Goal: Task Accomplishment & Management: Manage account settings

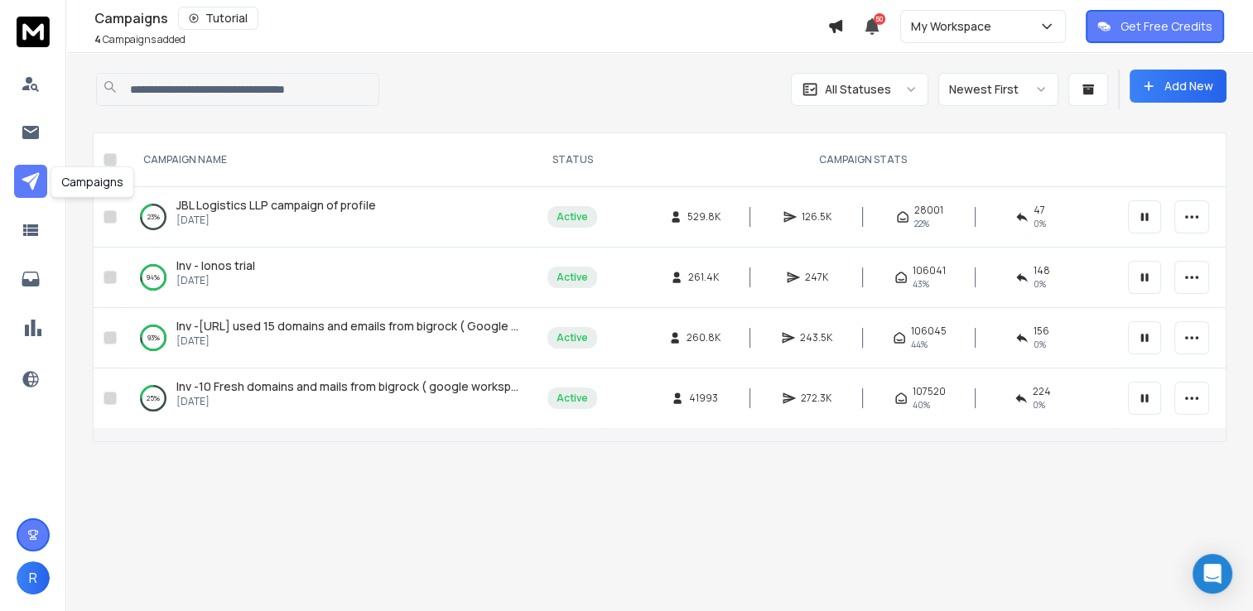
click at [28, 187] on icon at bounding box center [31, 181] width 20 height 20
click at [40, 286] on icon at bounding box center [31, 279] width 20 height 20
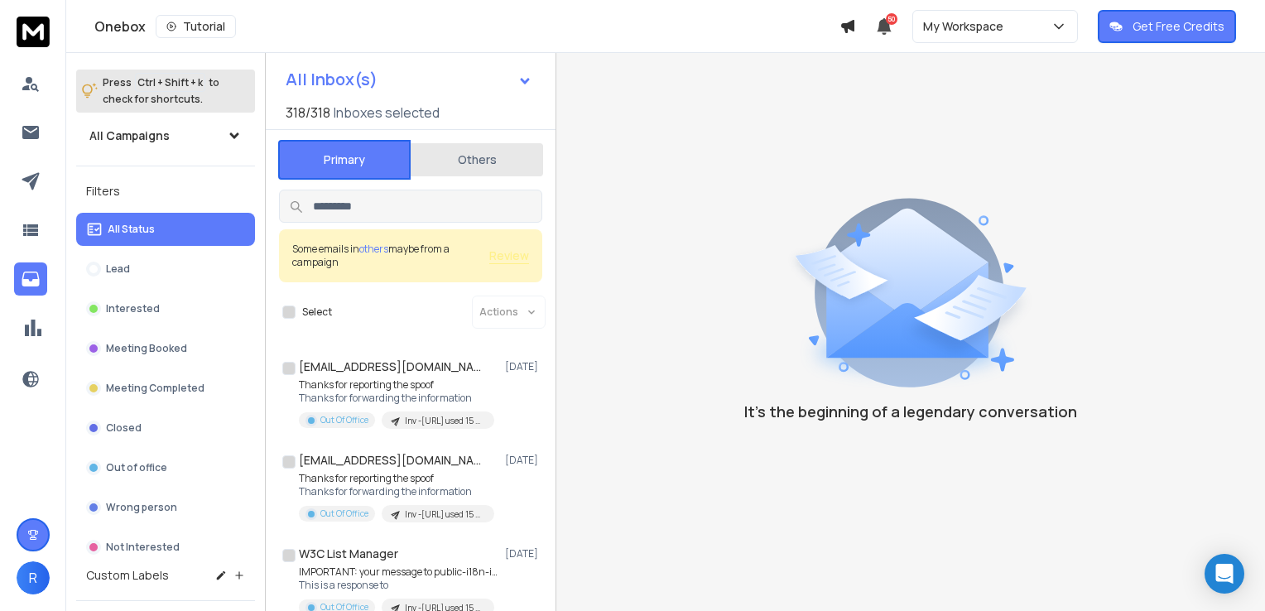
scroll to position [193, 0]
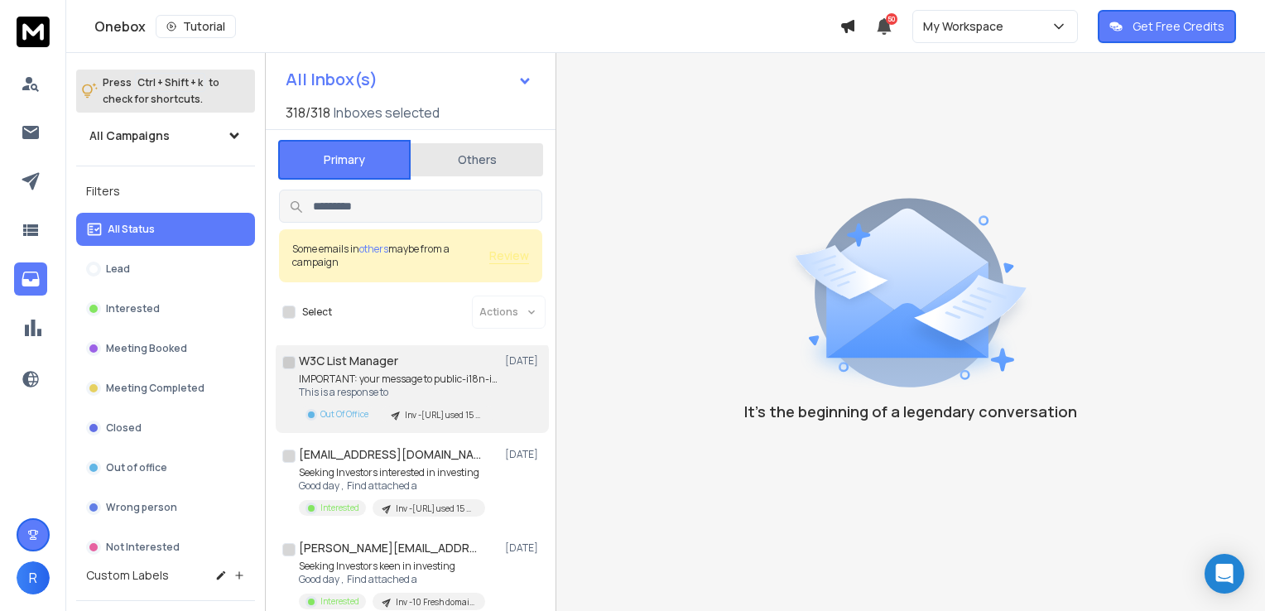
click at [418, 378] on p "IMPORTANT: your message to public-i18n-its-ig" at bounding box center [398, 379] width 199 height 13
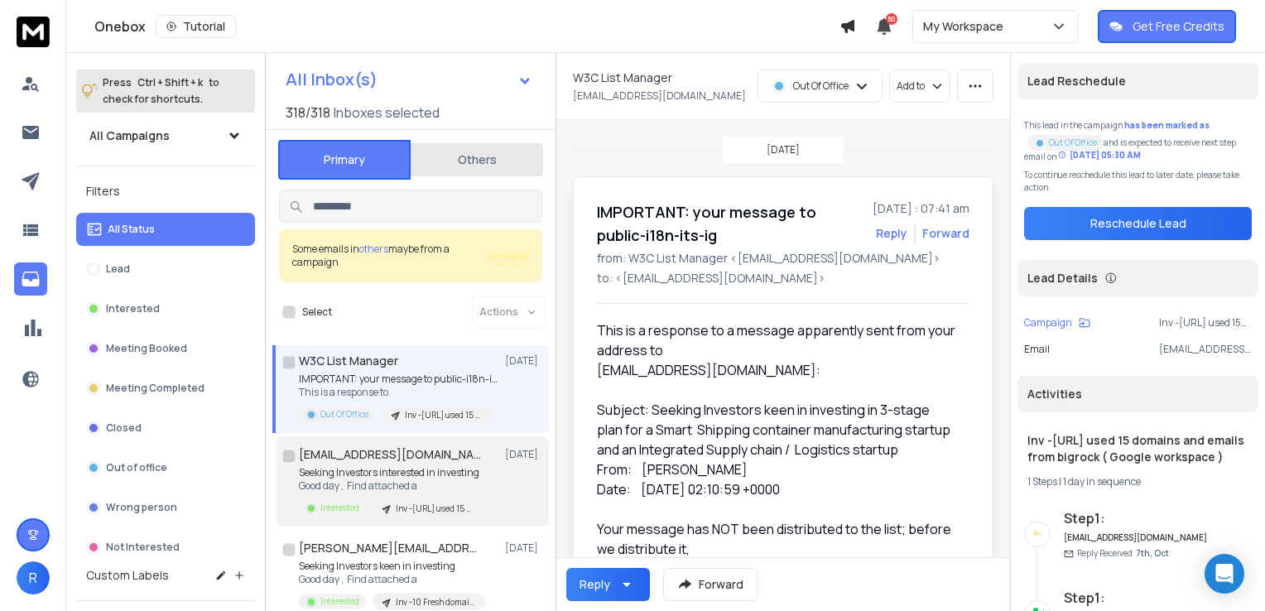
click at [414, 439] on div "[EMAIL_ADDRESS][DOMAIN_NAME] [DATE] Seeking Investors interested in investing G…" at bounding box center [412, 481] width 273 height 90
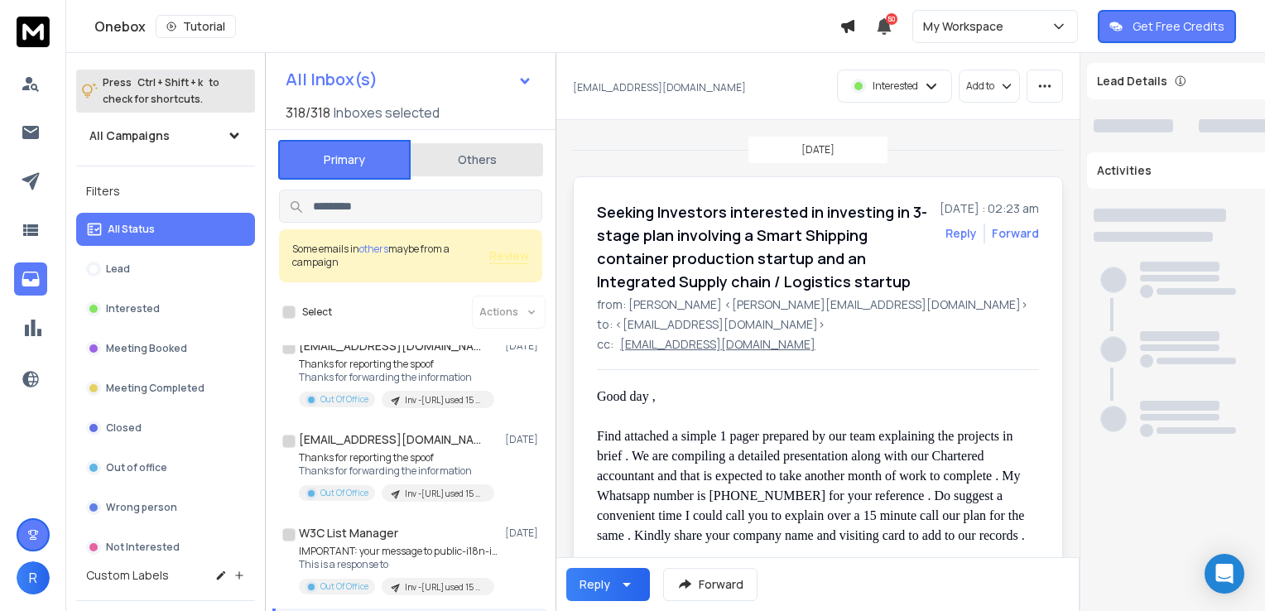
scroll to position [0, 0]
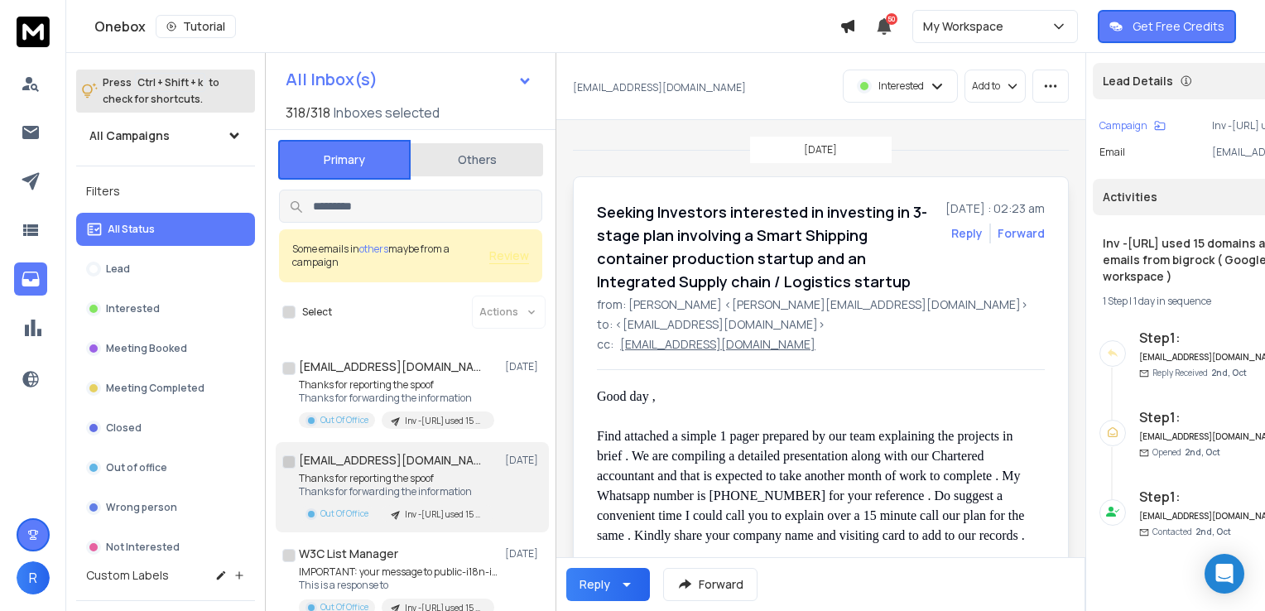
click at [418, 457] on h1 "[EMAIL_ADDRESS][DOMAIN_NAME]" at bounding box center [390, 460] width 182 height 17
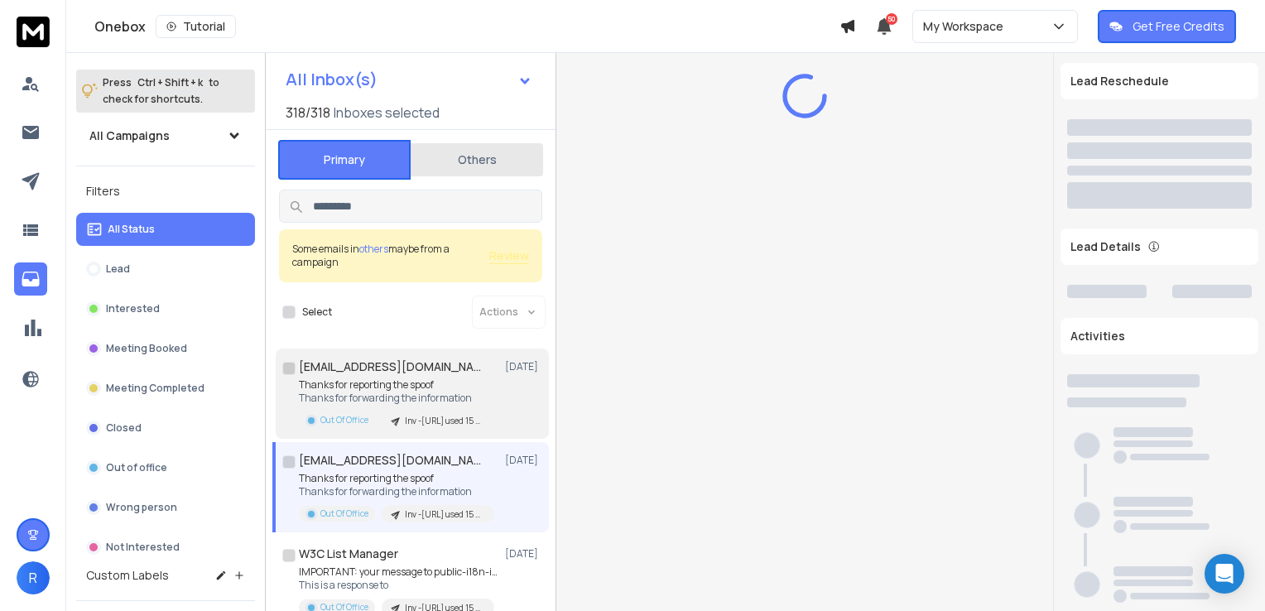
click at [396, 370] on h1 "[EMAIL_ADDRESS][DOMAIN_NAME]" at bounding box center [390, 367] width 182 height 17
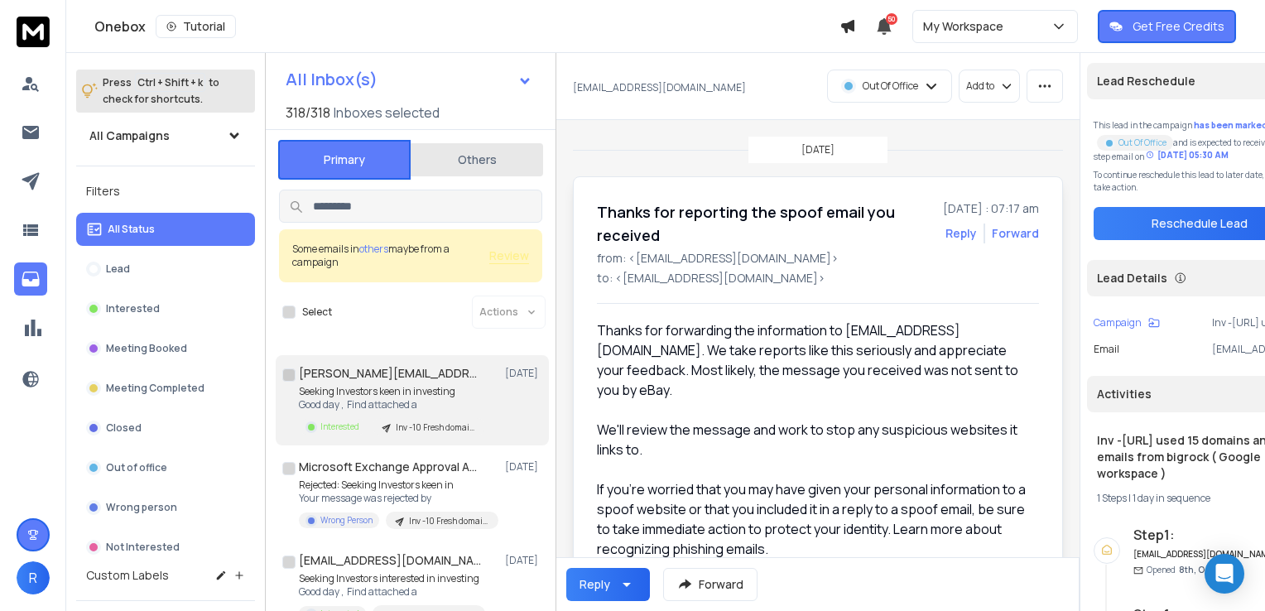
scroll to position [386, 0]
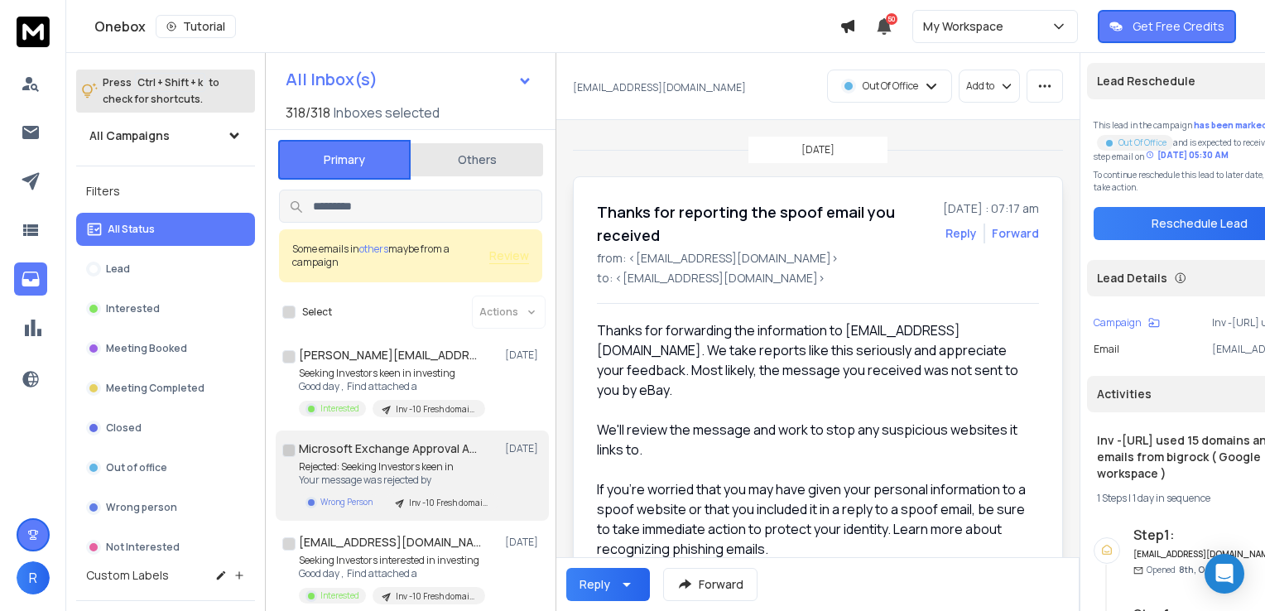
click at [413, 445] on h1 "Microsoft Exchange Approval Assistant" at bounding box center [390, 448] width 182 height 17
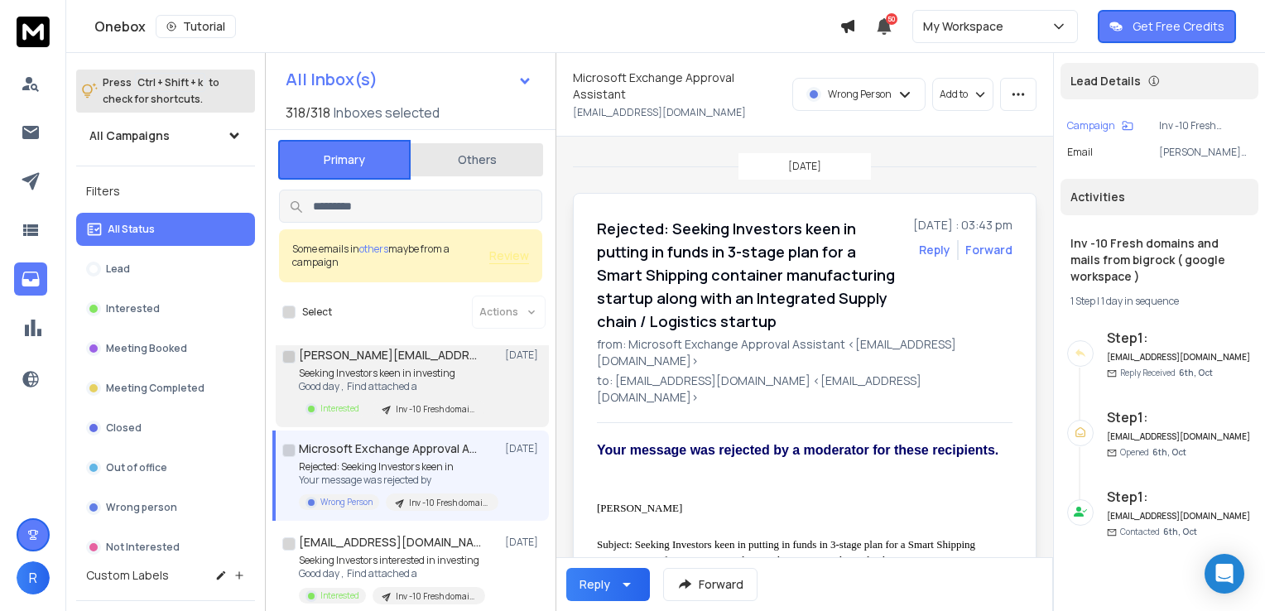
scroll to position [580, 0]
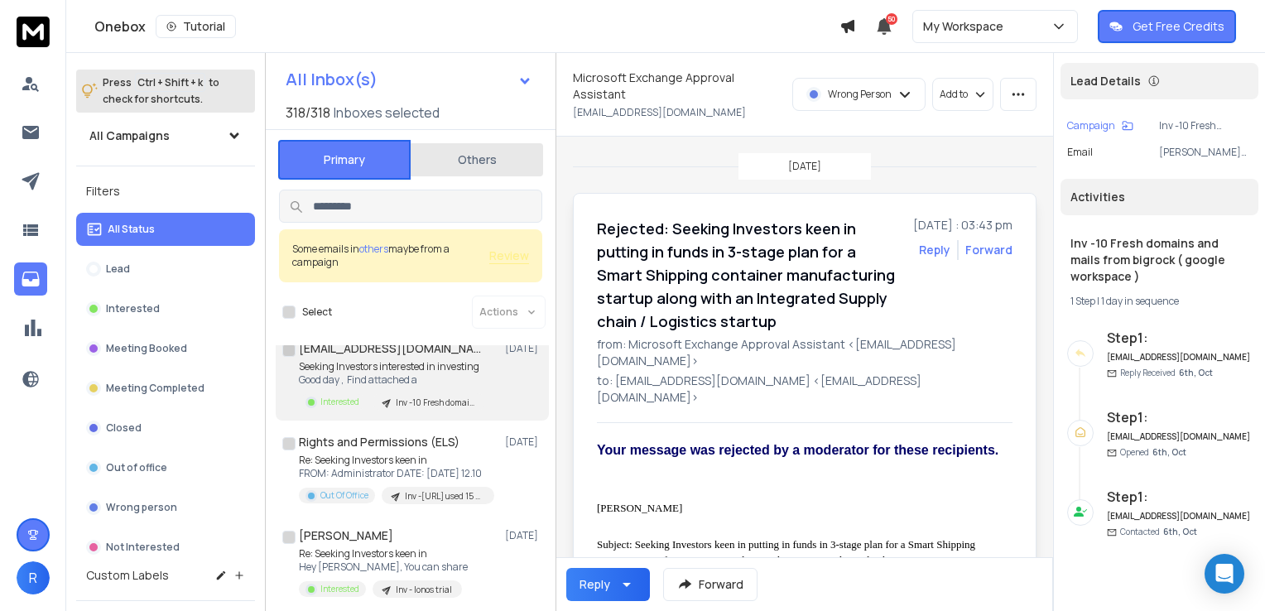
click at [368, 364] on p "Seeking Investors interested in investing" at bounding box center [392, 366] width 186 height 13
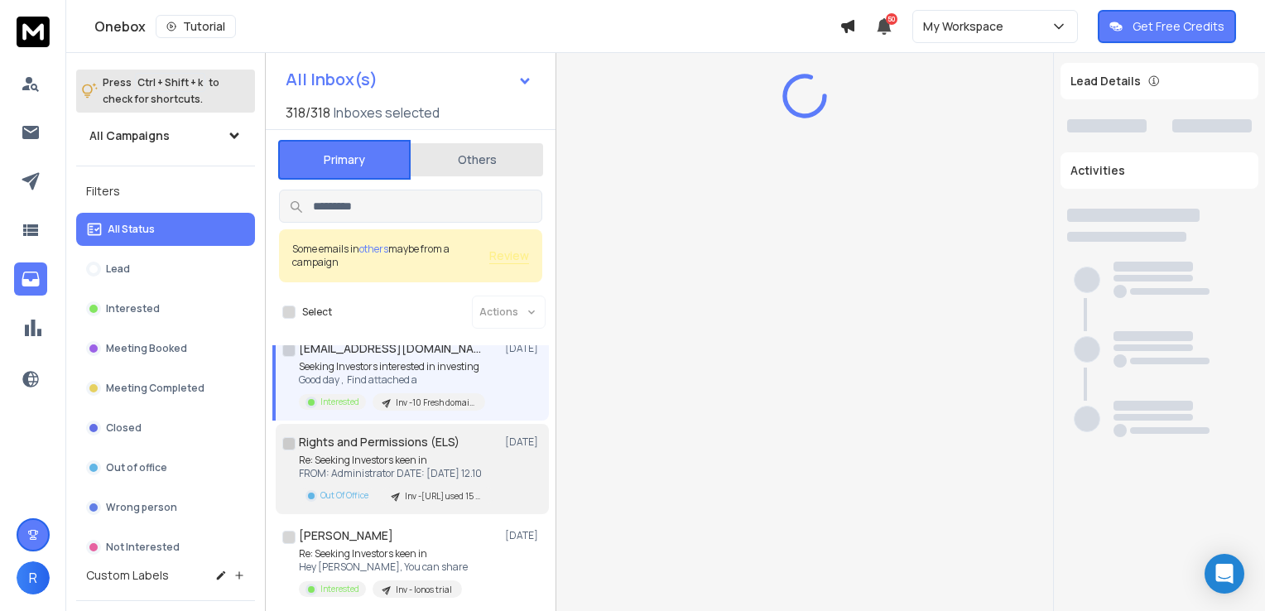
click at [387, 474] on p "FROM: Administrator DATE: [DATE] 12.10" at bounding box center [396, 473] width 195 height 13
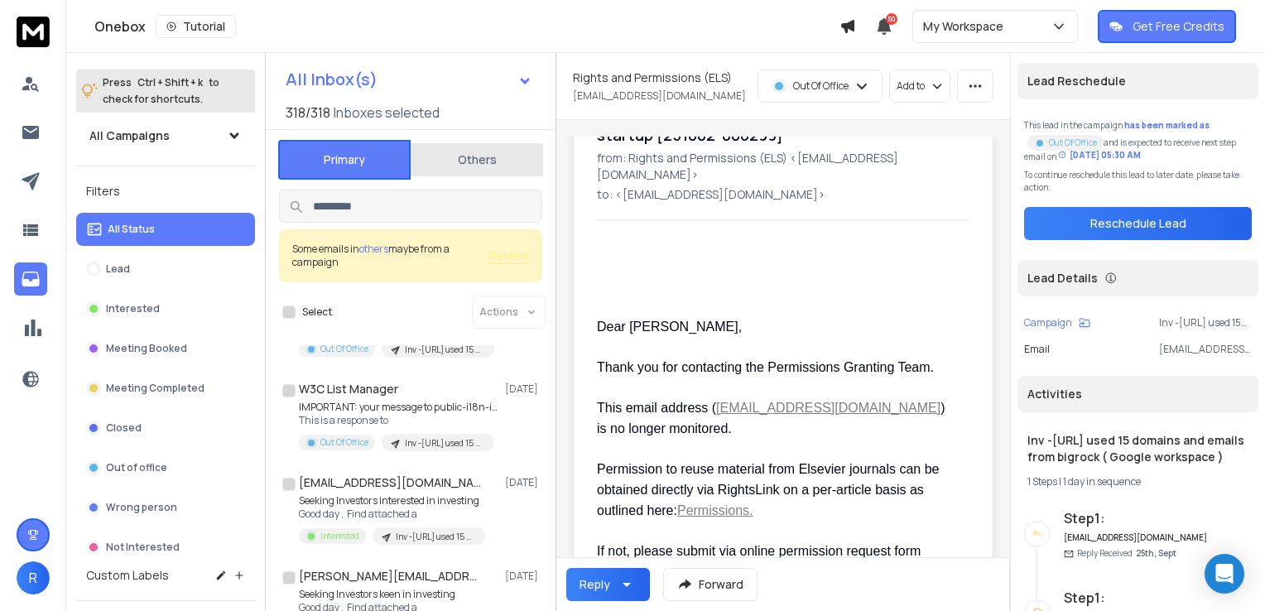
scroll to position [0, 0]
